Goal: Navigation & Orientation: Find specific page/section

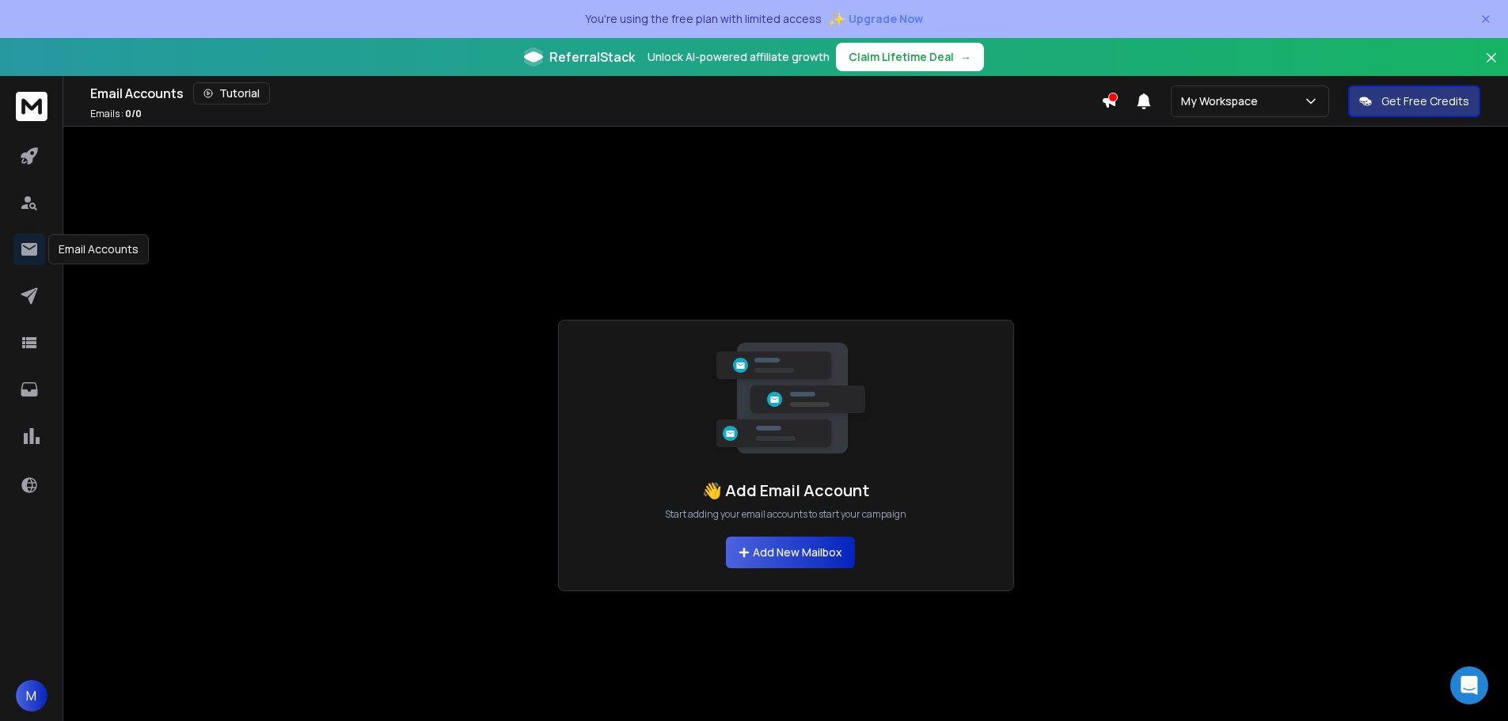
click at [37, 243] on icon at bounding box center [29, 249] width 19 height 19
click at [29, 252] on icon at bounding box center [29, 249] width 16 height 13
click at [28, 205] on icon at bounding box center [29, 202] width 19 height 19
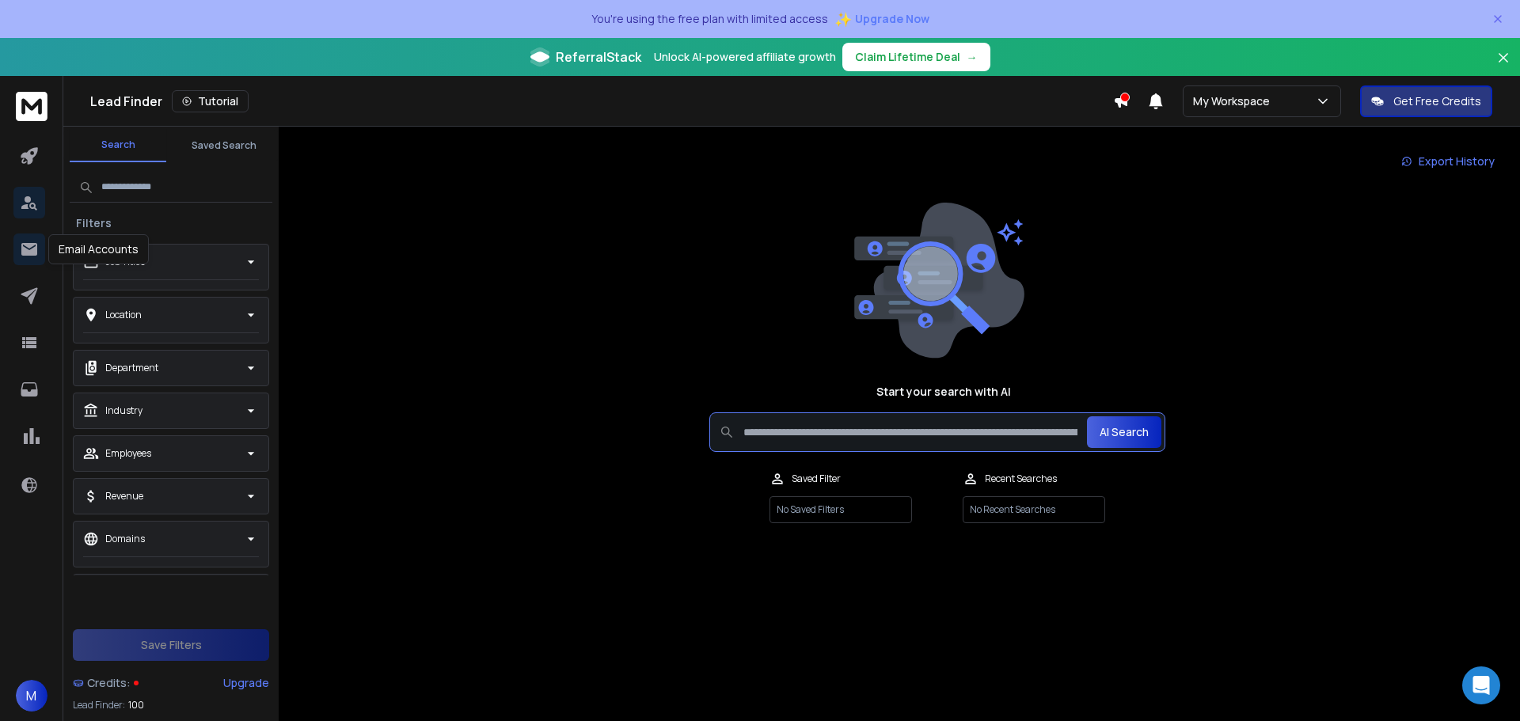
click at [23, 254] on icon at bounding box center [29, 249] width 16 height 13
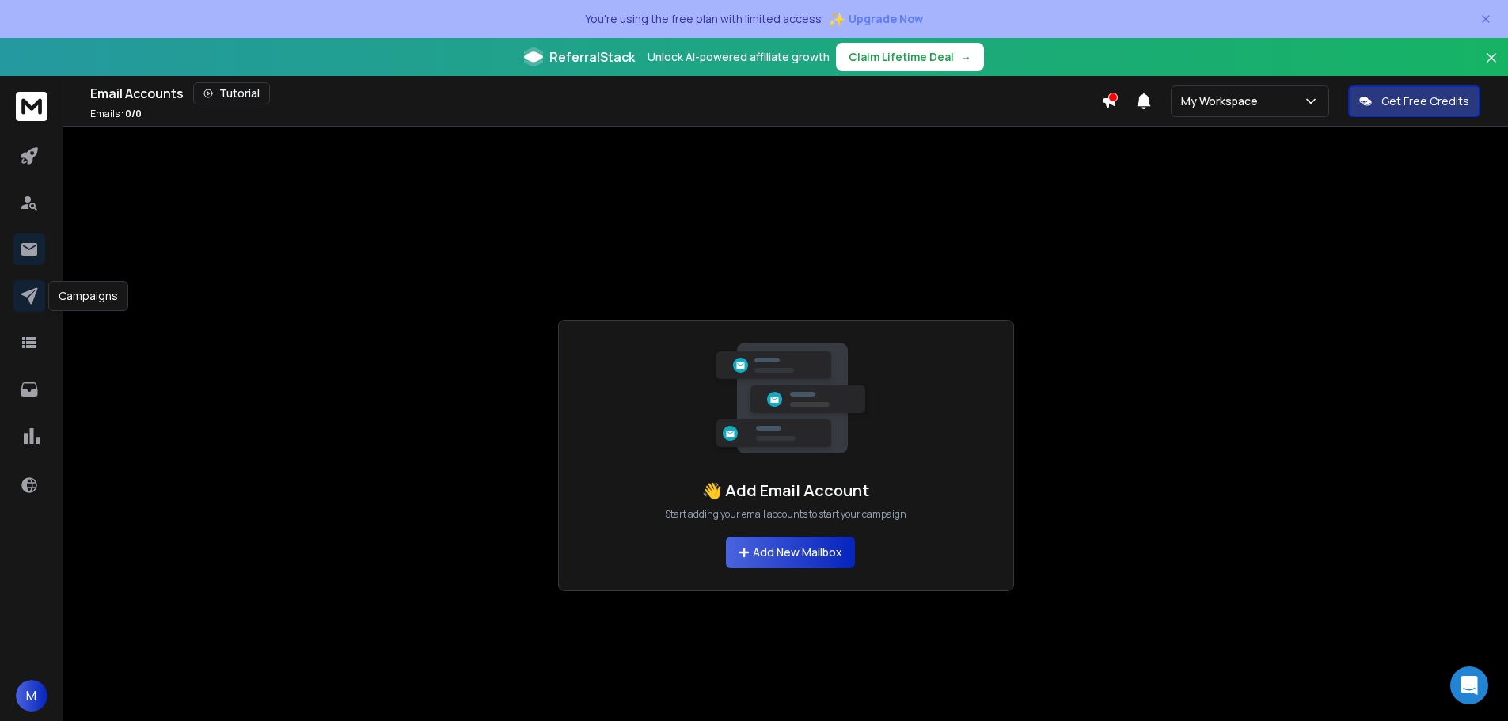
click at [34, 294] on icon at bounding box center [29, 296] width 17 height 17
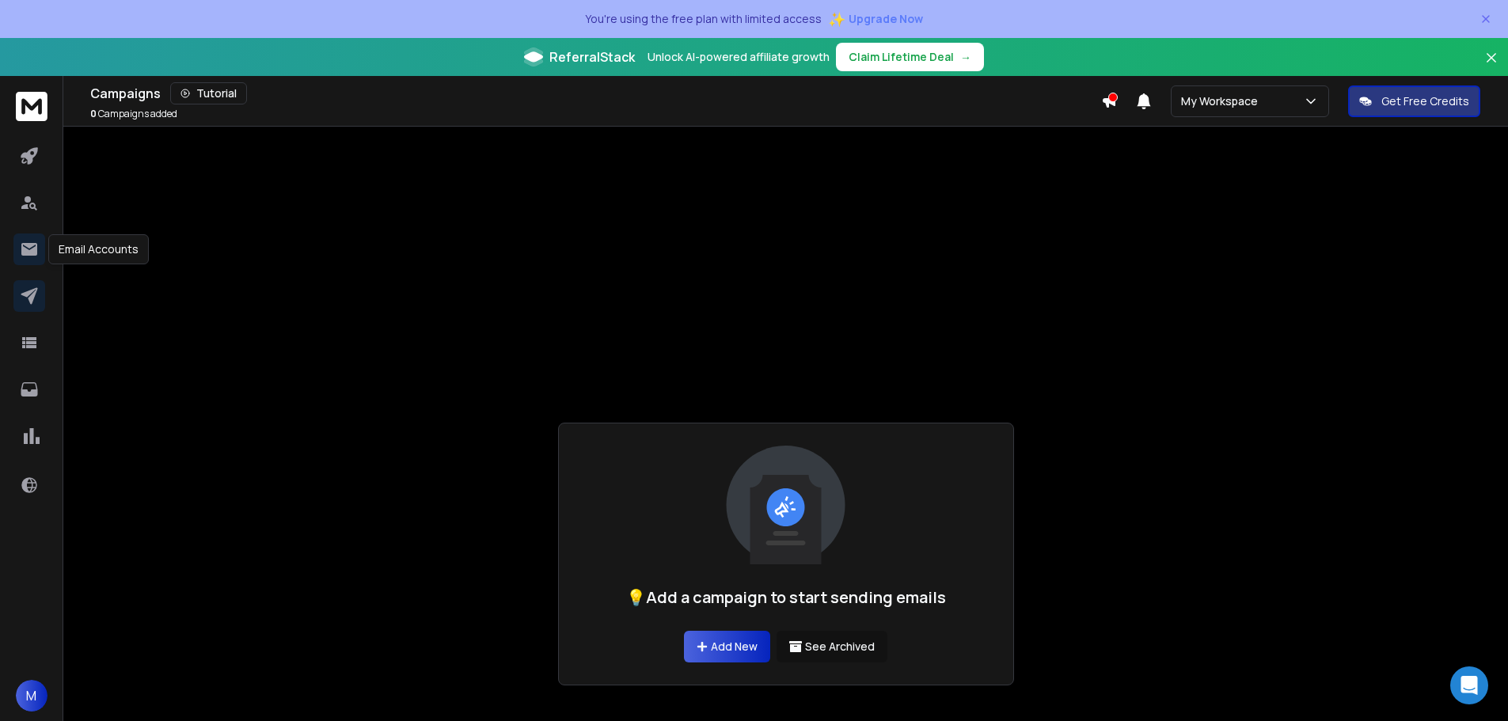
click at [43, 247] on link at bounding box center [29, 249] width 32 height 32
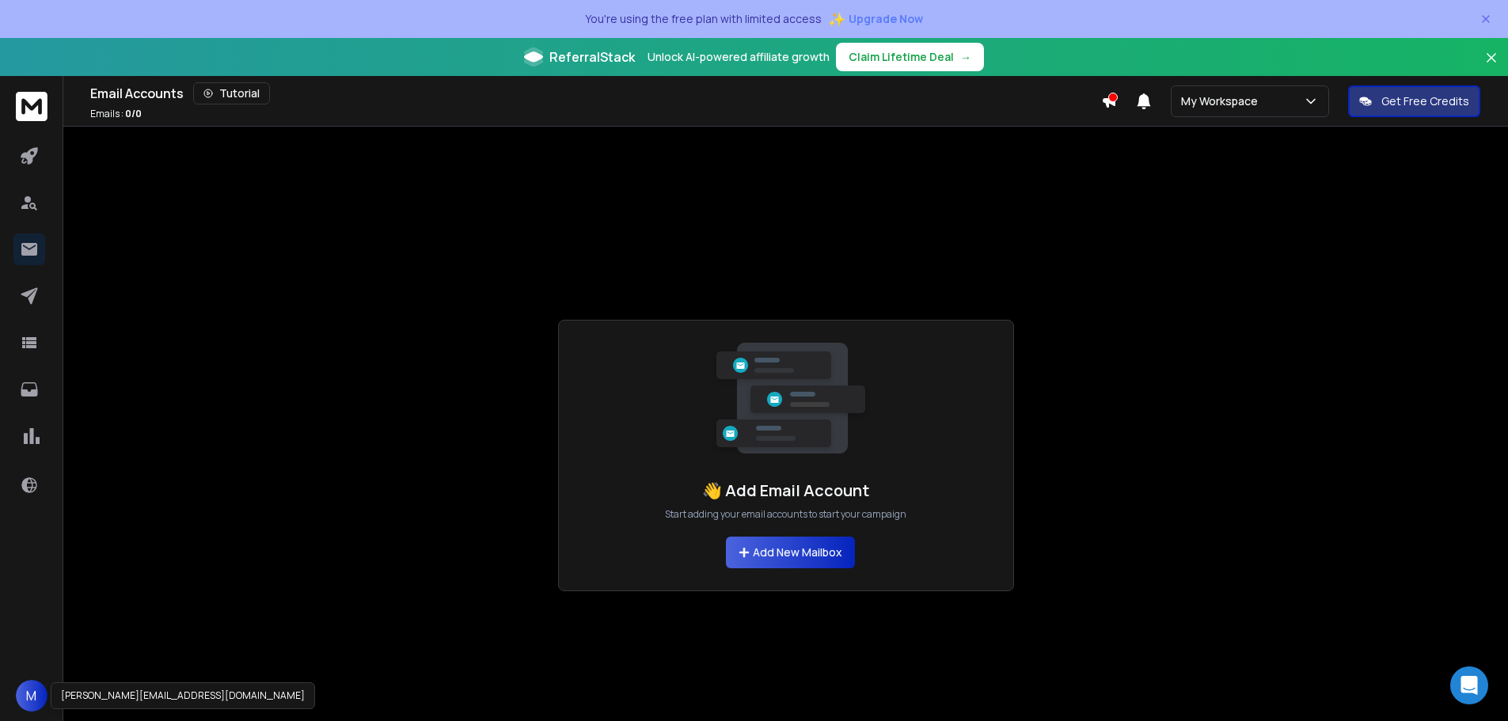
click at [25, 694] on span "M" at bounding box center [32, 696] width 32 height 32
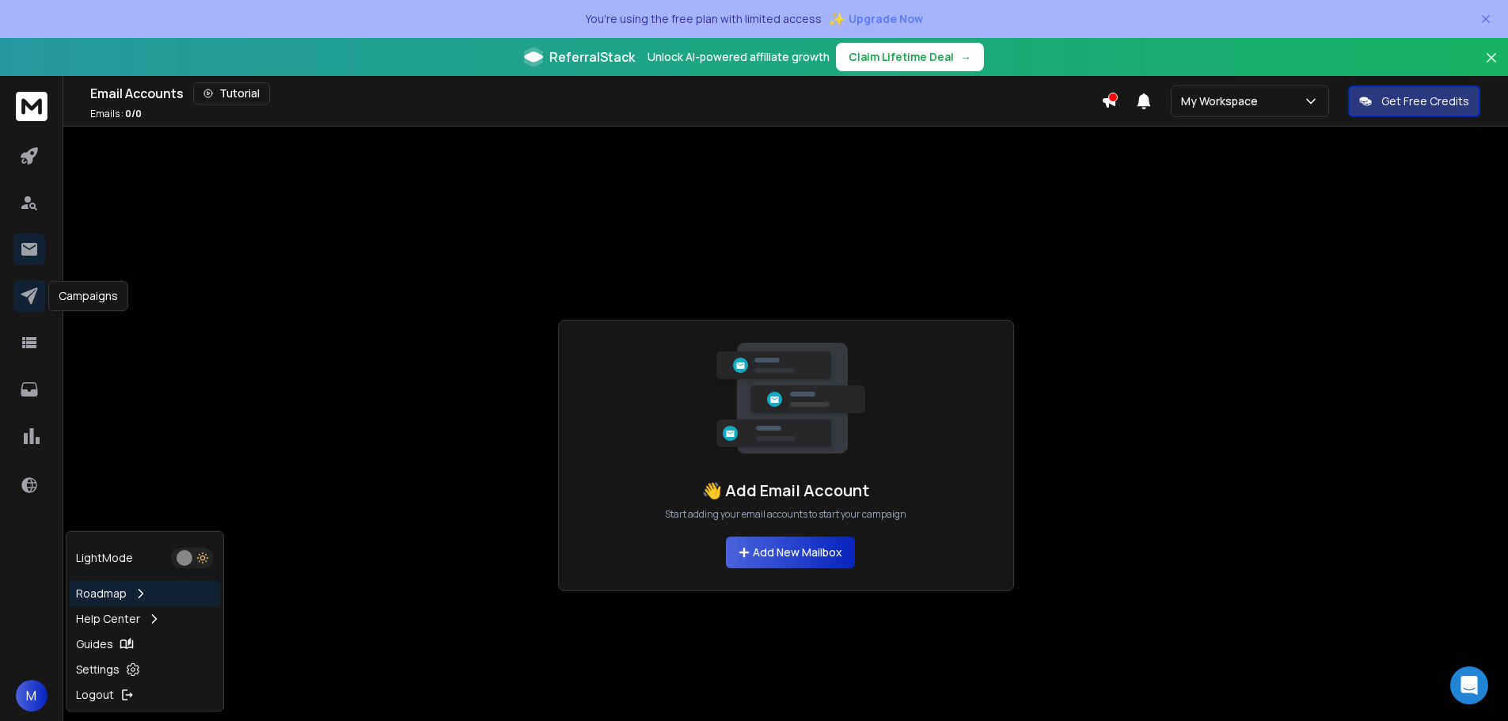
click at [36, 290] on icon at bounding box center [29, 296] width 17 height 17
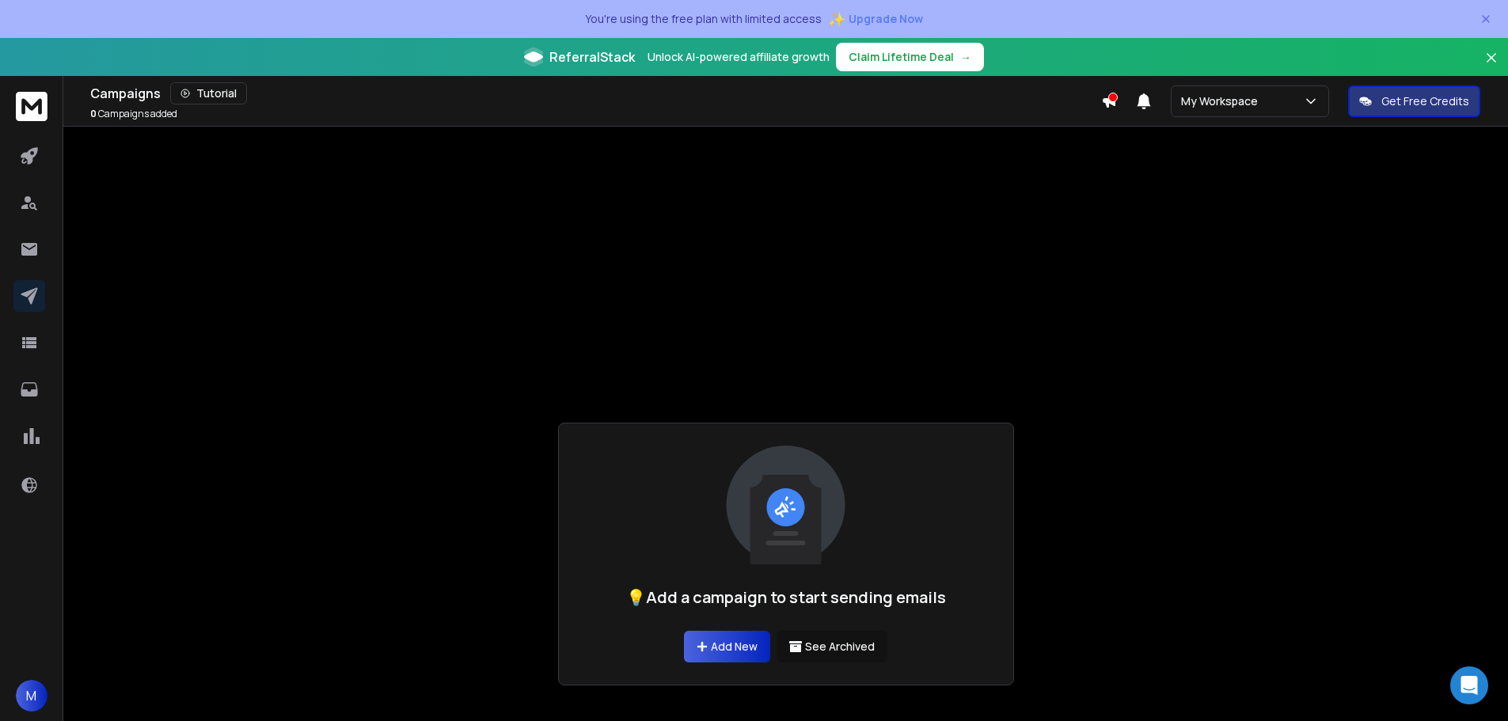
click at [1495, 57] on icon "Close banner" at bounding box center [1491, 58] width 14 height 14
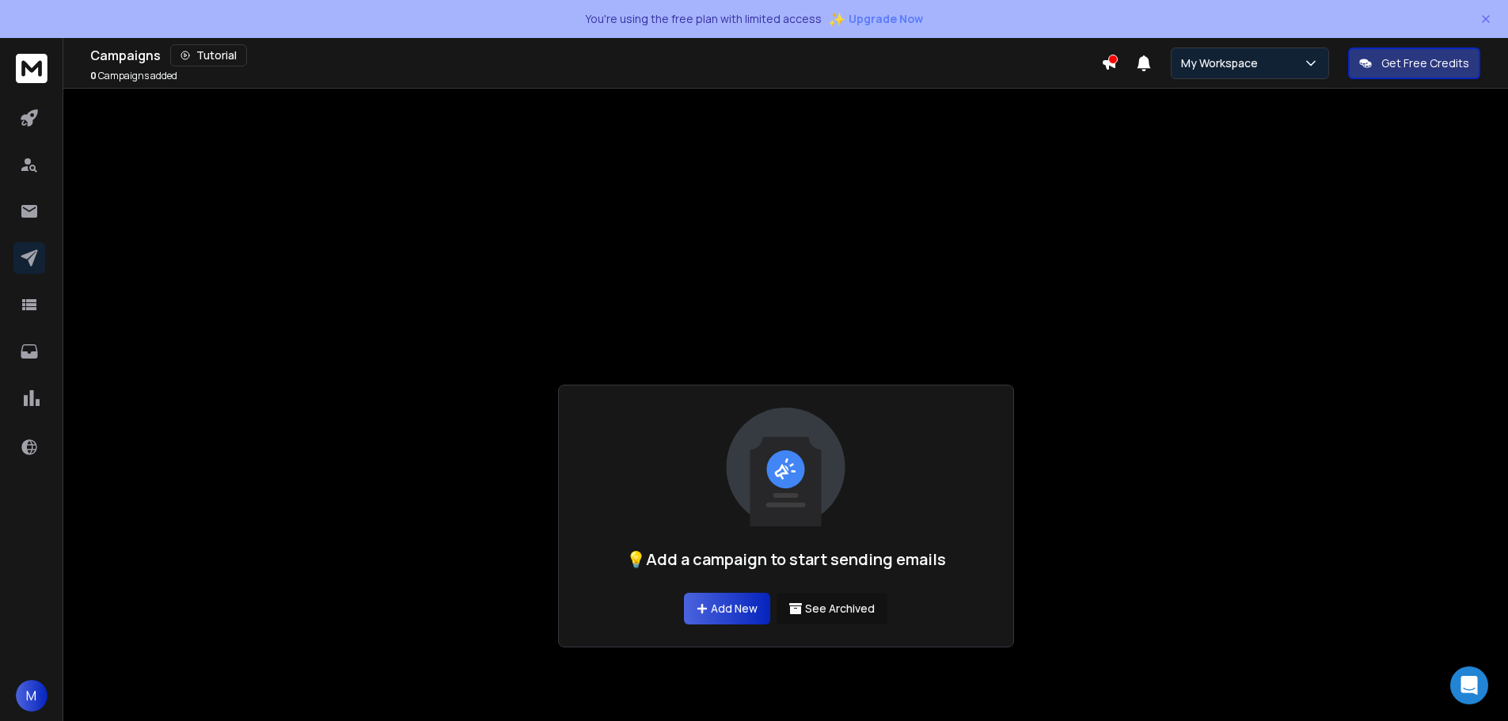
click at [1306, 63] on div "My Workspace" at bounding box center [1250, 63] width 138 height 16
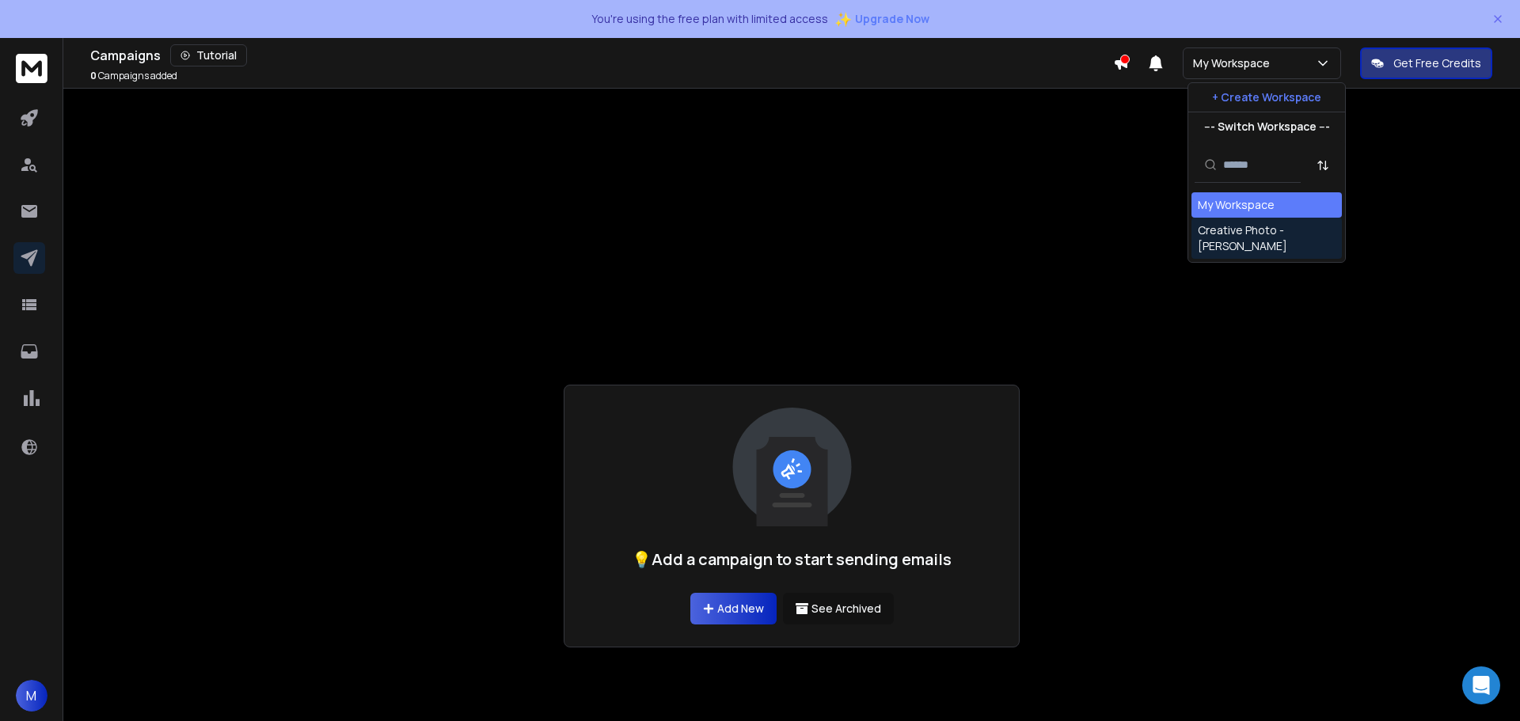
click at [1241, 230] on div "Creative Photo - [PERSON_NAME]" at bounding box center [1266, 238] width 138 height 32
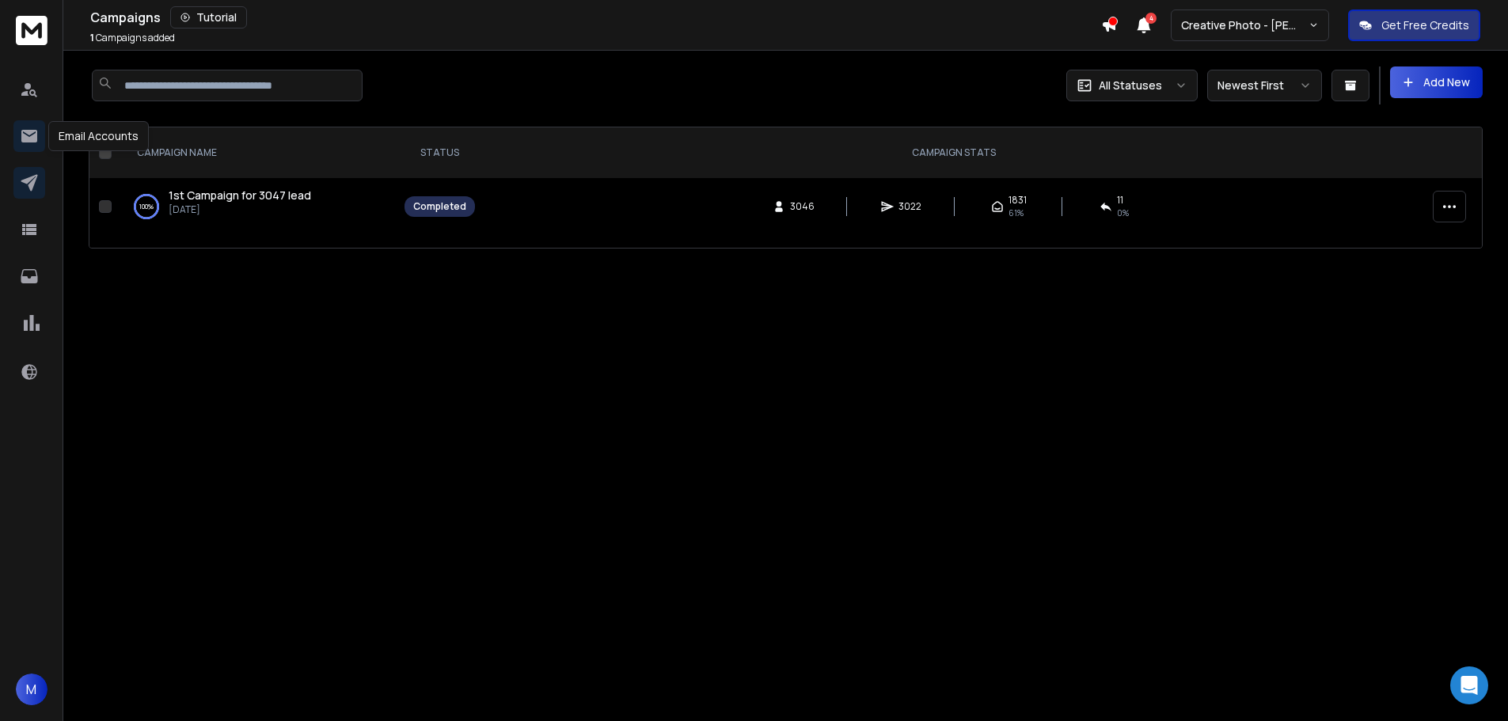
click at [28, 132] on icon at bounding box center [29, 136] width 16 height 13
